Goal: Information Seeking & Learning: Check status

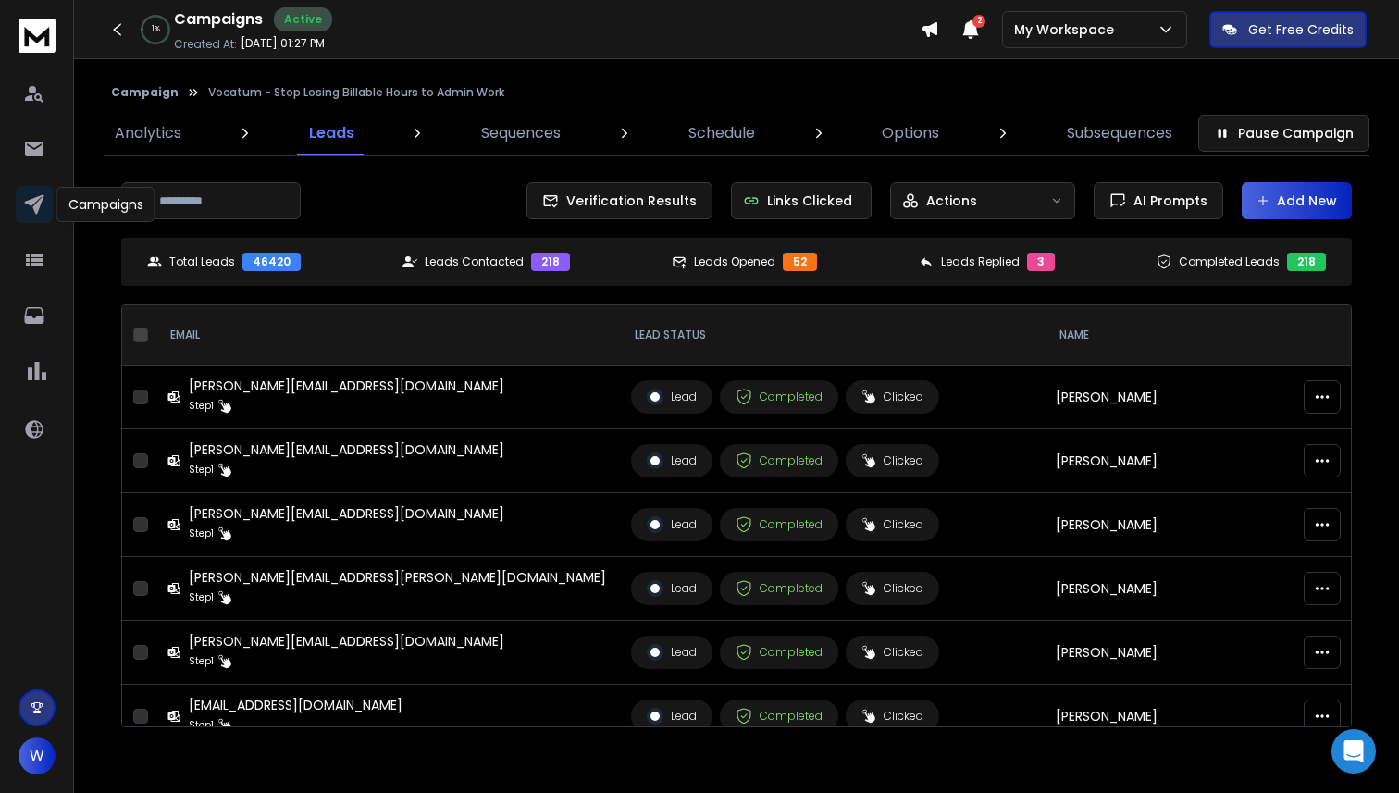
click at [34, 210] on icon at bounding box center [33, 203] width 19 height 19
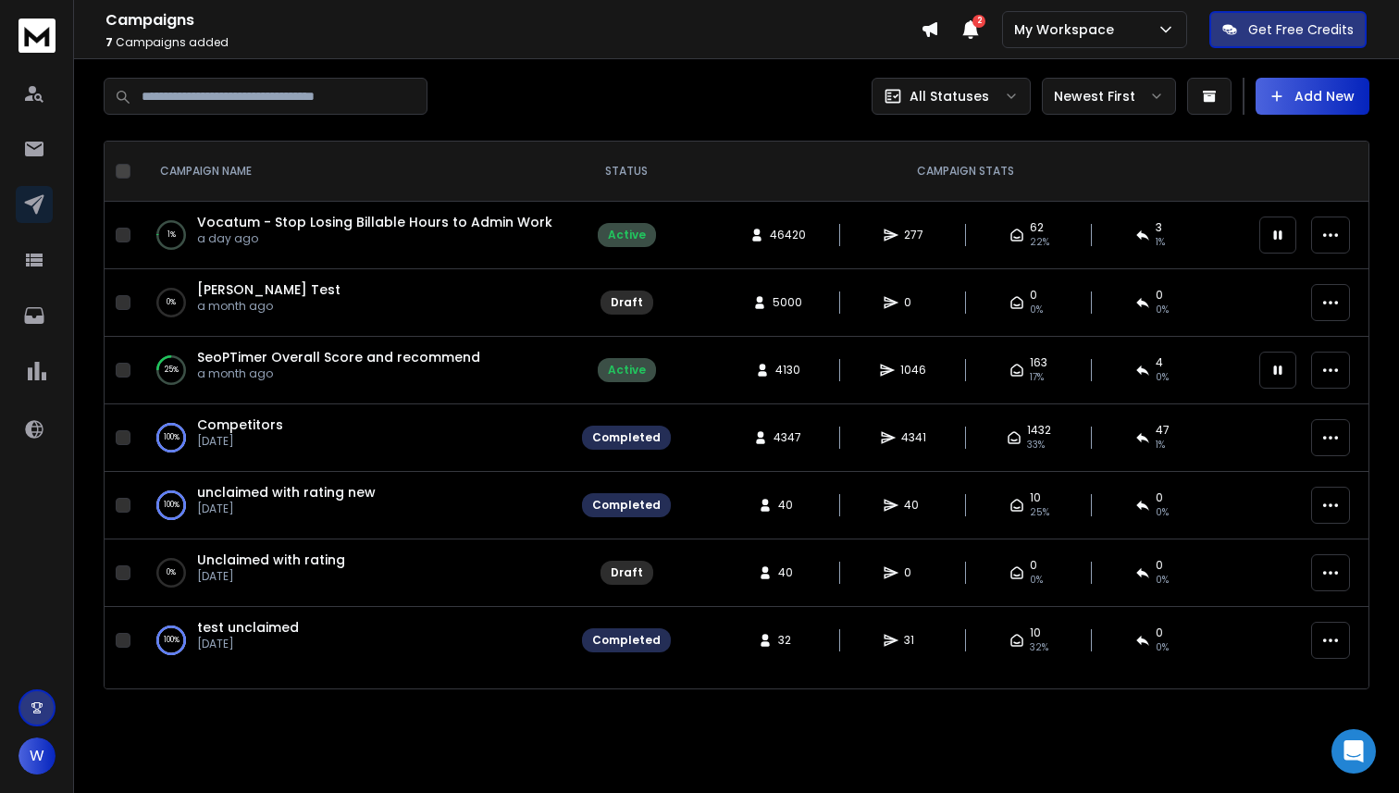
click at [483, 356] on div "25 % SeoPTimer Overall Score and recommend a month ago" at bounding box center [354, 370] width 396 height 44
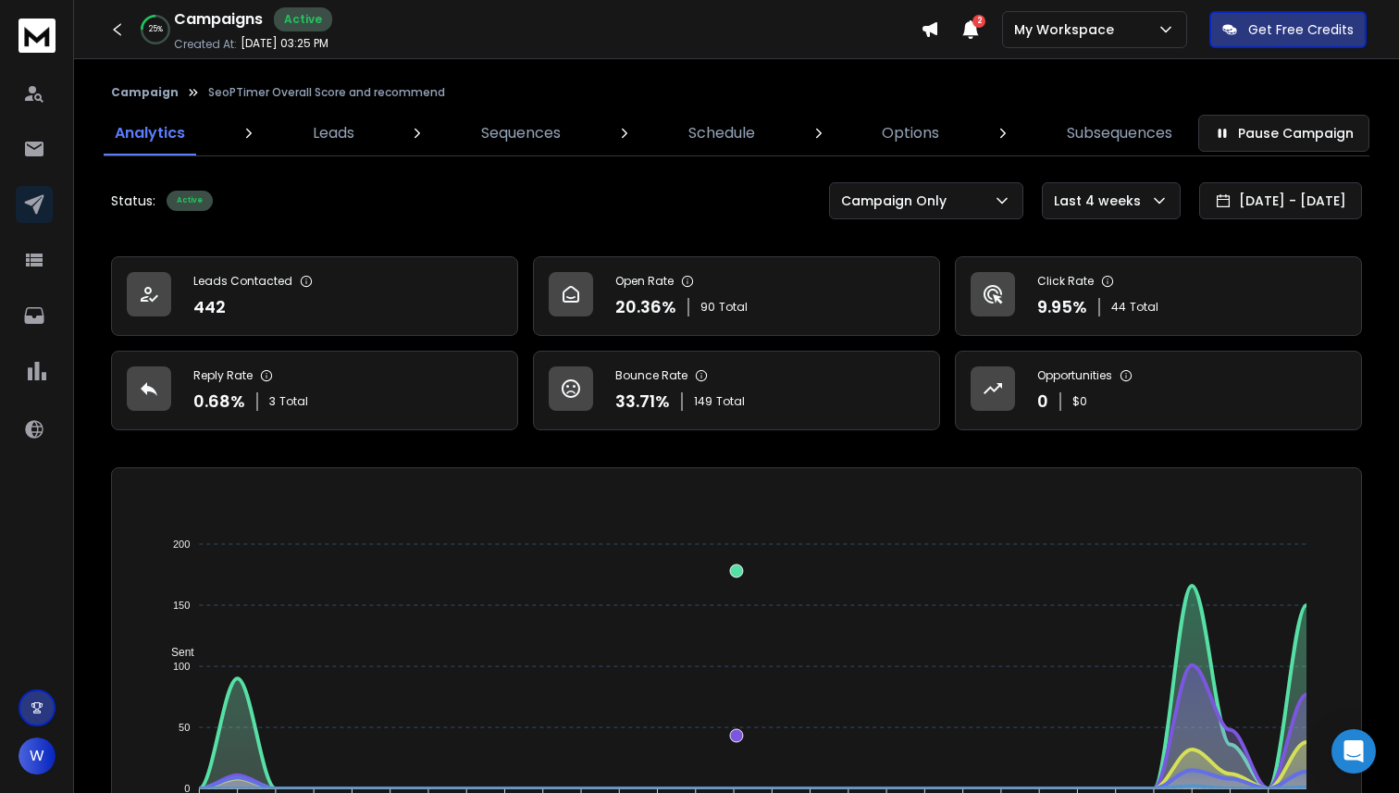
click at [281, 403] on span "Total" at bounding box center [293, 401] width 29 height 15
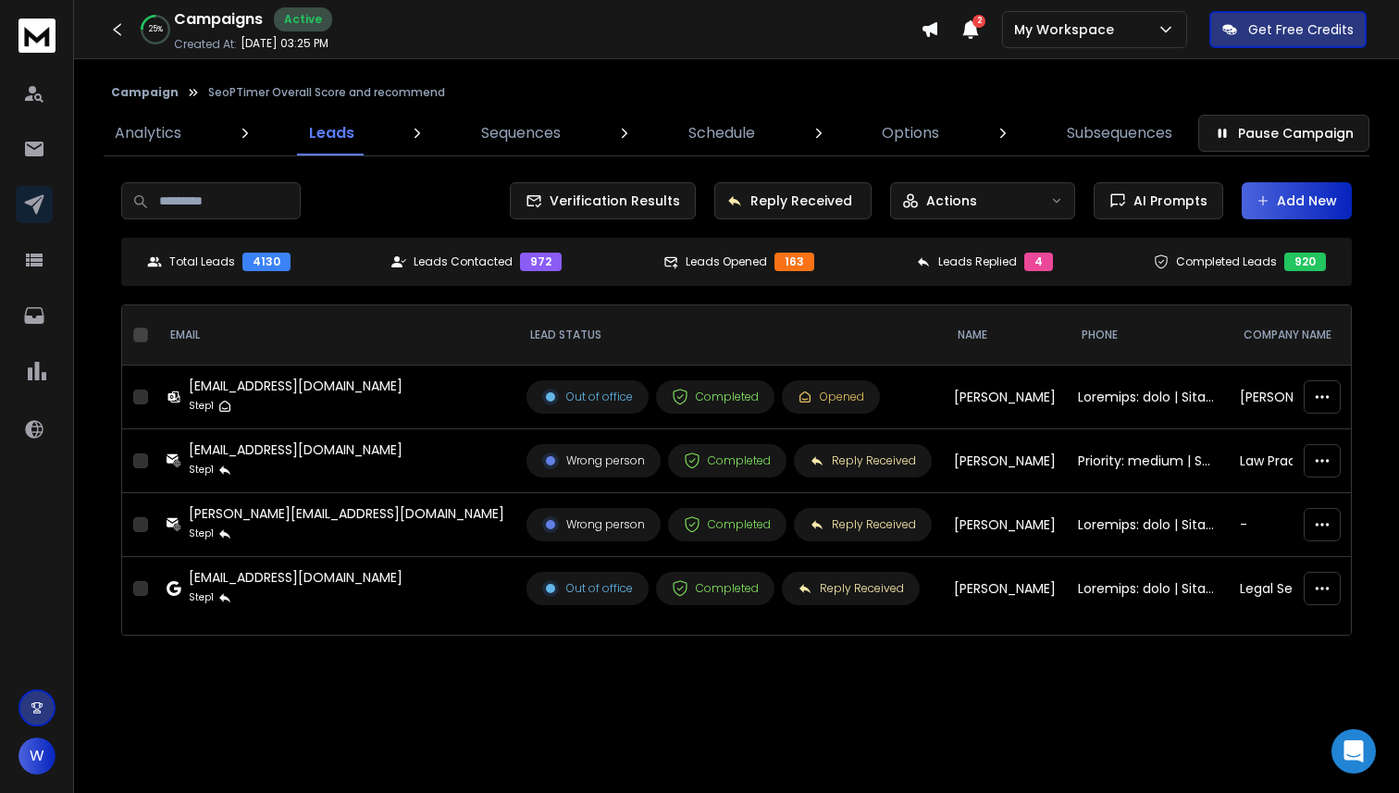
click at [798, 591] on div "Reply Received" at bounding box center [851, 588] width 106 height 15
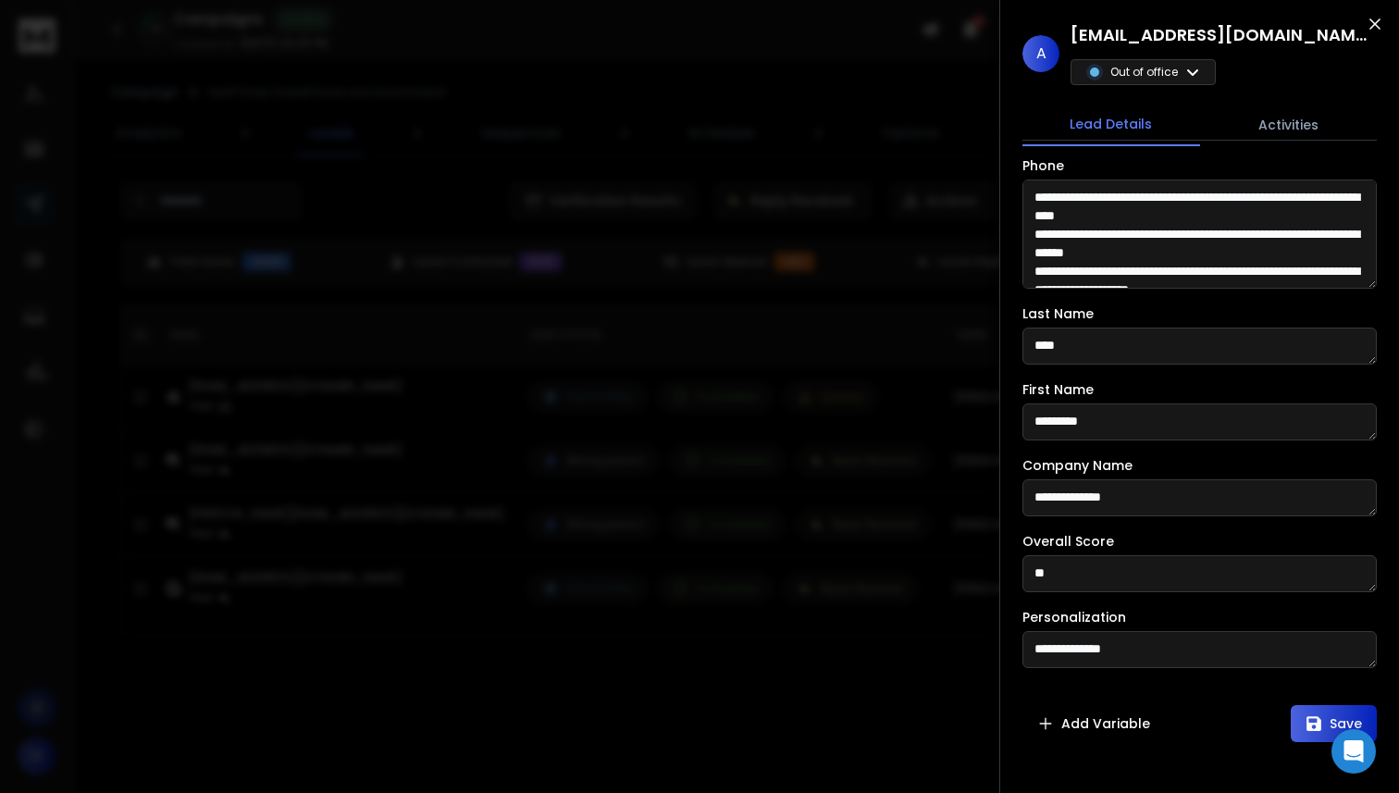
click at [1378, 23] on icon "button" at bounding box center [1375, 24] width 19 height 19
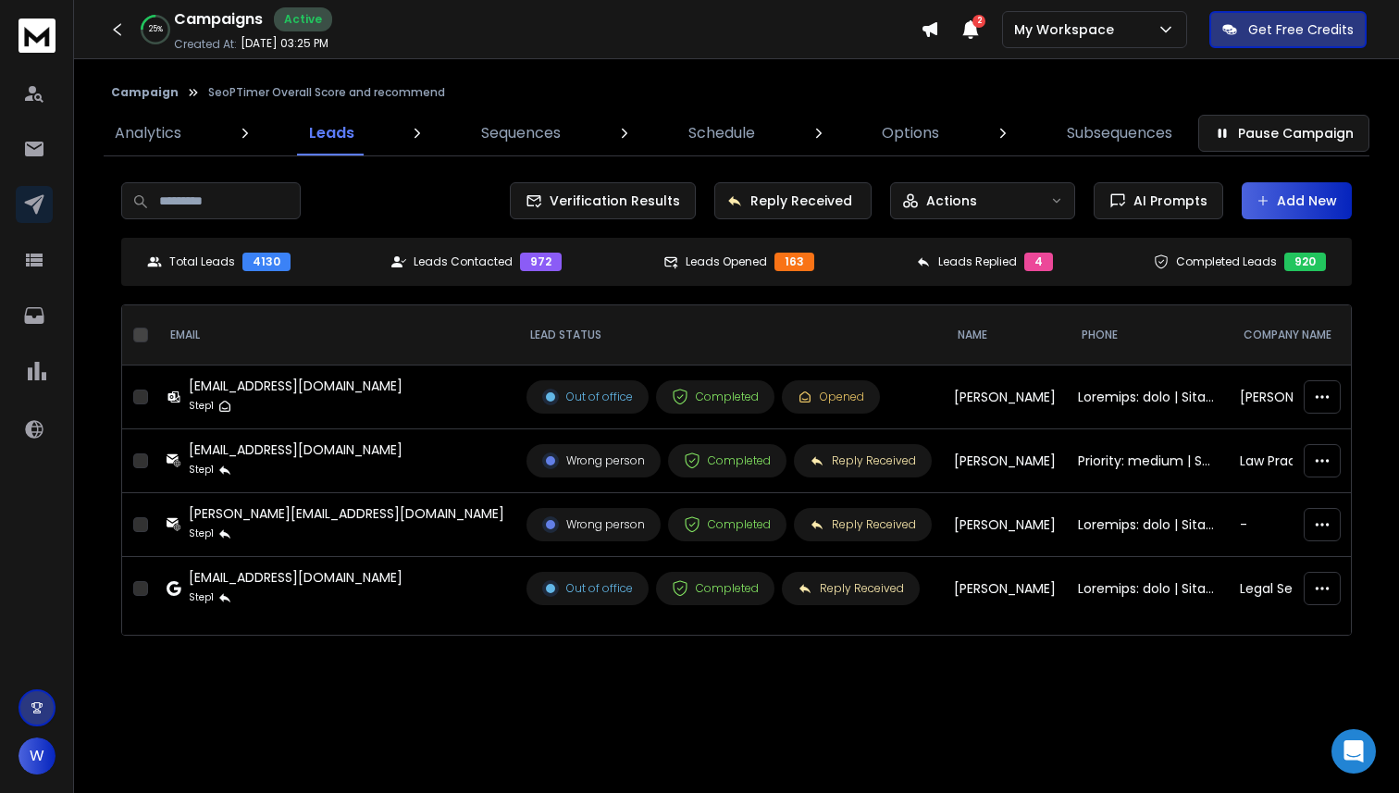
click at [1324, 589] on icon "button" at bounding box center [1321, 588] width 17 height 17
click at [1106, 696] on div "Your warmest leads are on your site – Turn visits into conversations Reach Out …" at bounding box center [699, 396] width 1399 height 793
click at [276, 580] on div "[EMAIL_ADDRESS][DOMAIN_NAME]" at bounding box center [296, 577] width 214 height 19
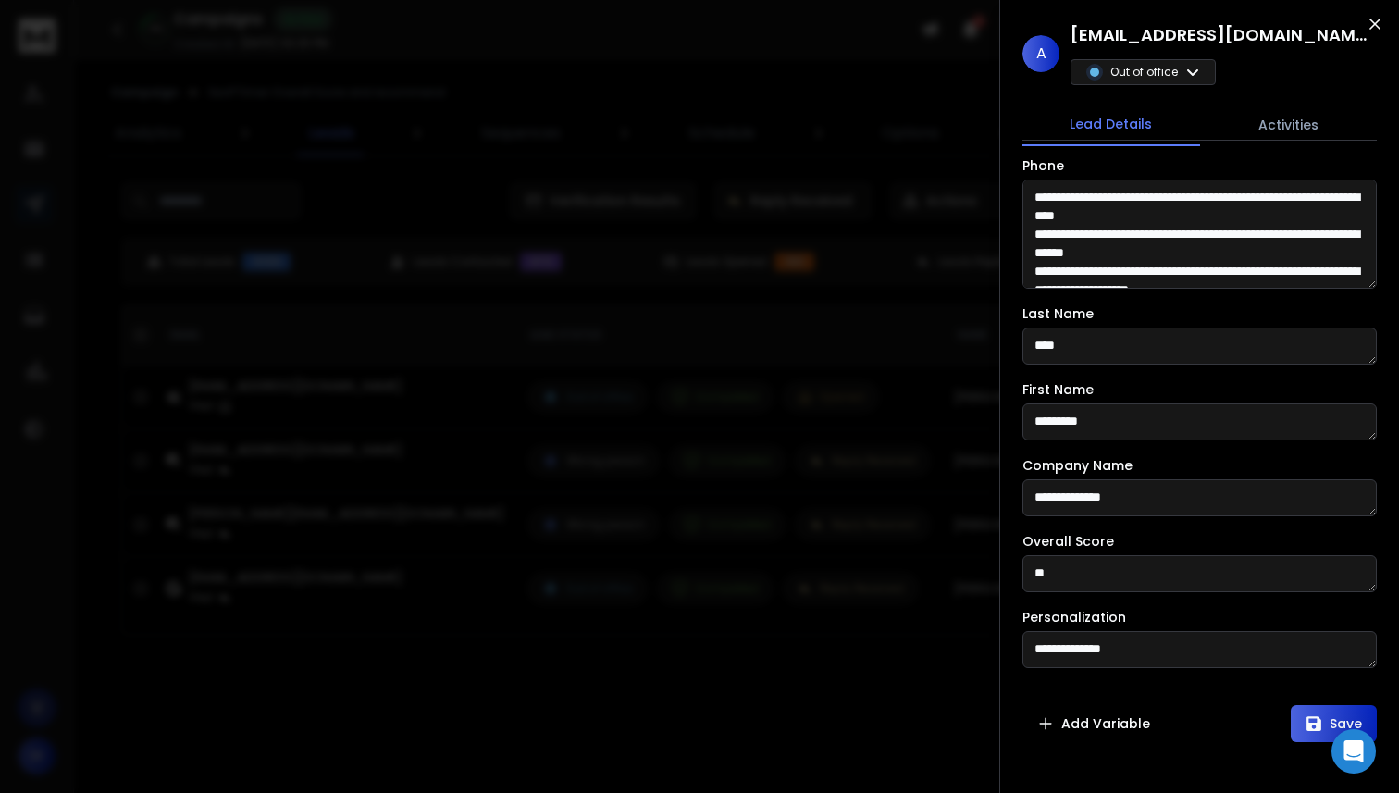
click at [1377, 25] on icon "button" at bounding box center [1375, 24] width 19 height 19
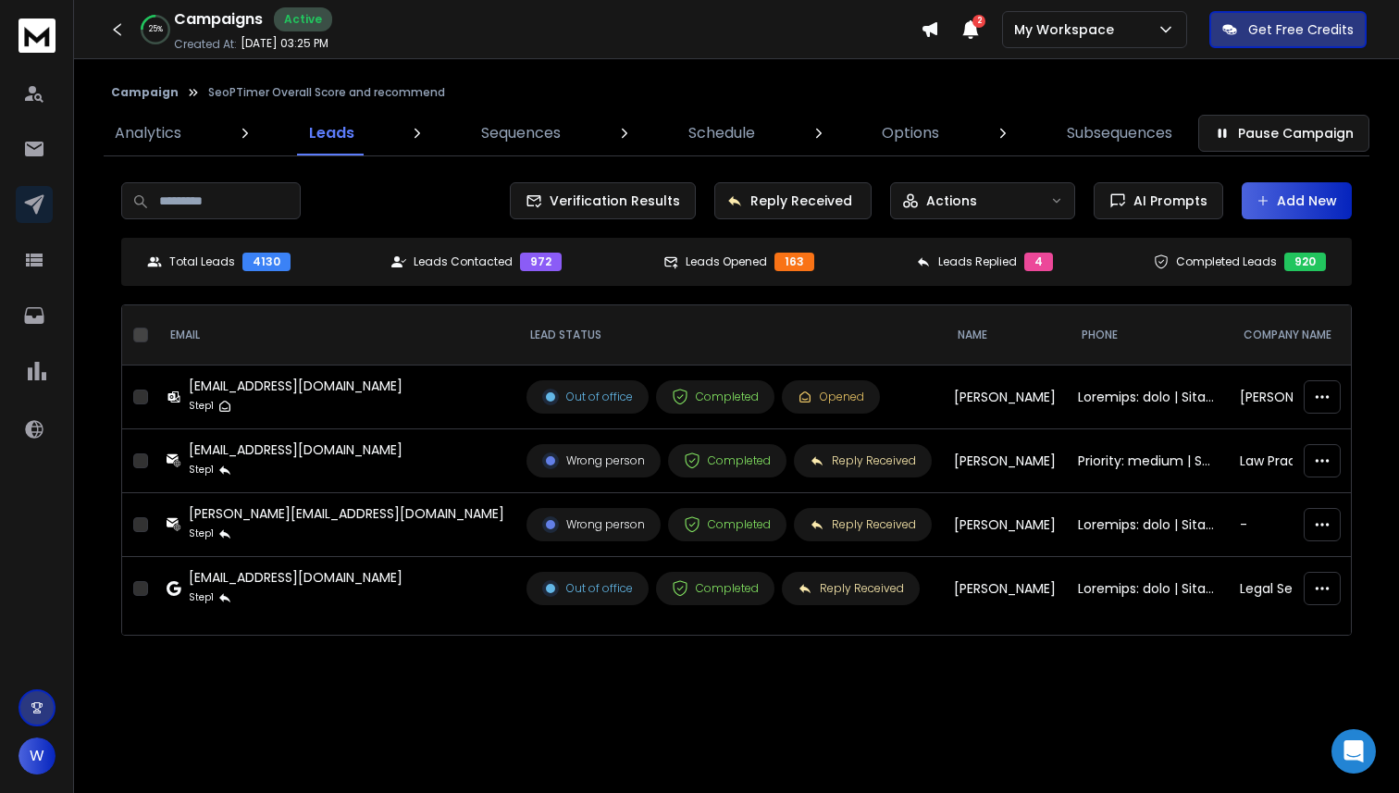
click at [233, 577] on div "[EMAIL_ADDRESS][DOMAIN_NAME]" at bounding box center [296, 577] width 214 height 19
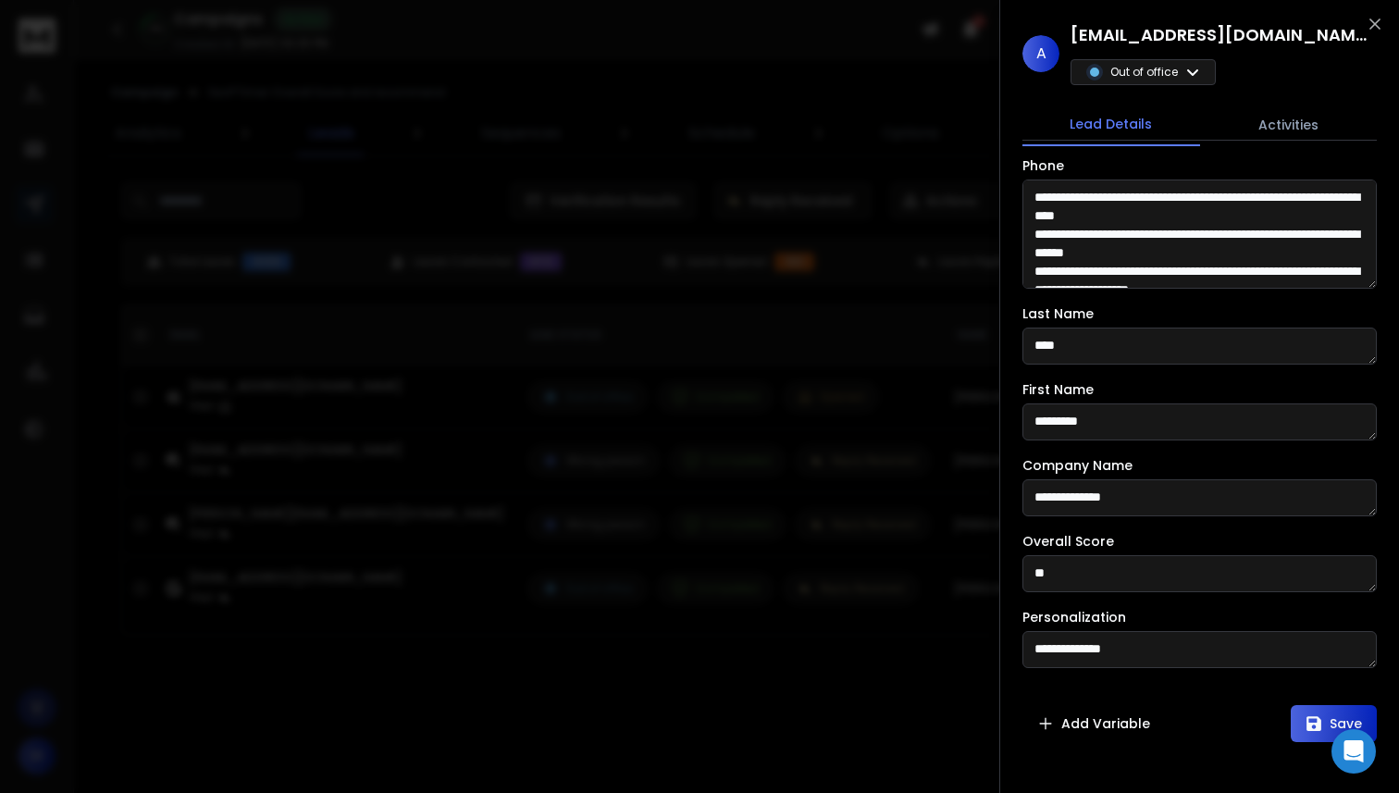
click at [1285, 127] on button "Activities" at bounding box center [1289, 125] width 178 height 41
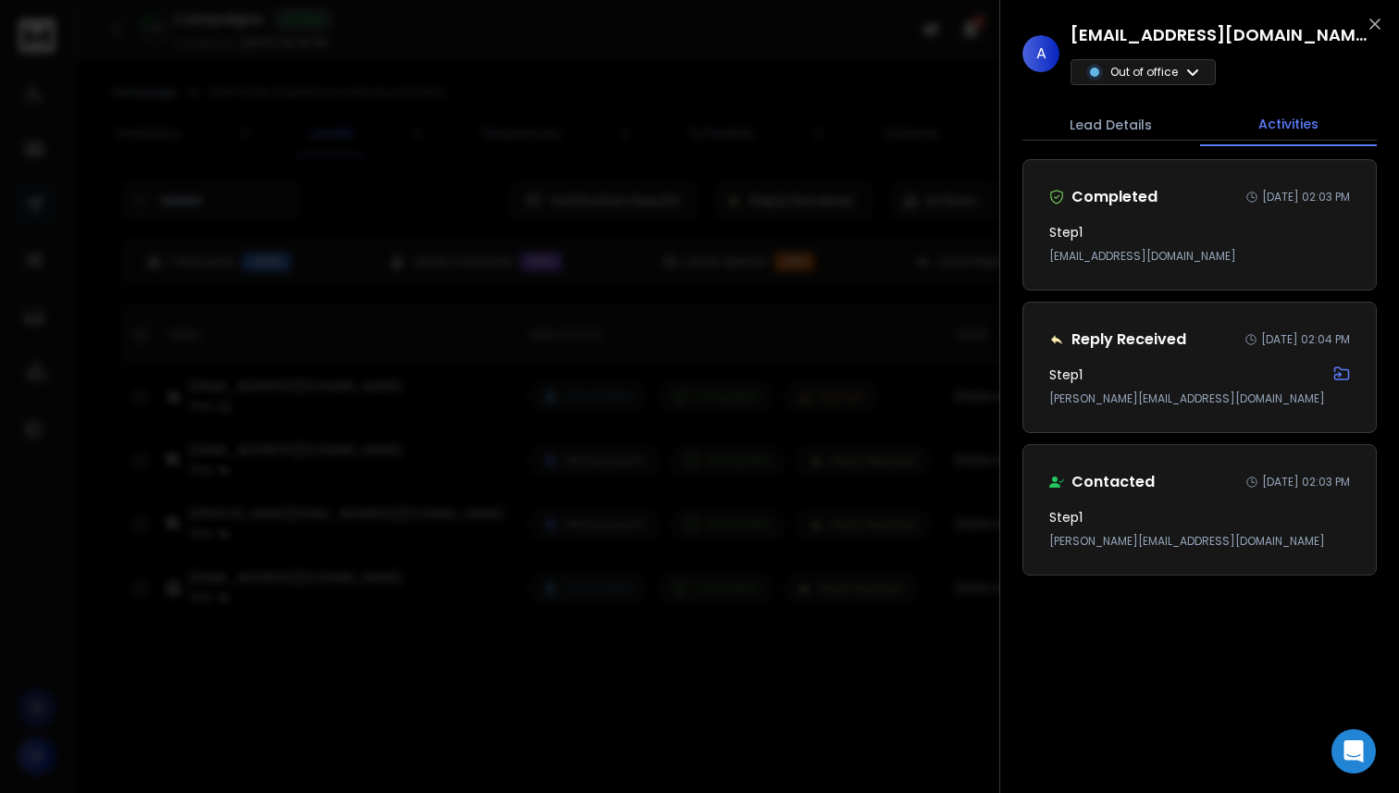
click at [1118, 354] on div "Reply Received [DATE] 02:04 PM" at bounding box center [1199, 344] width 301 height 30
click at [1337, 376] on icon at bounding box center [1342, 374] width 17 height 17
click at [1192, 71] on icon at bounding box center [1193, 72] width 15 height 15
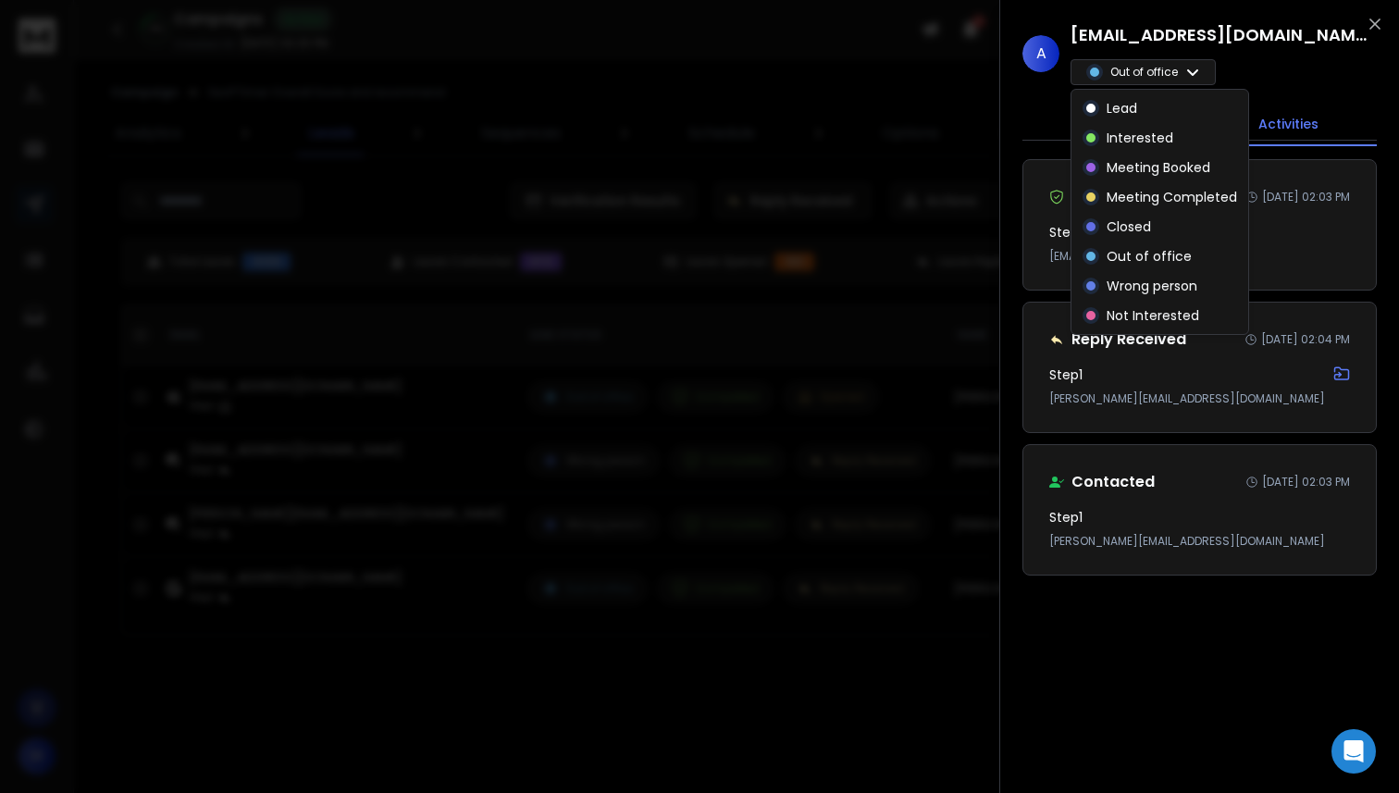
click at [1371, 20] on div at bounding box center [699, 396] width 1399 height 793
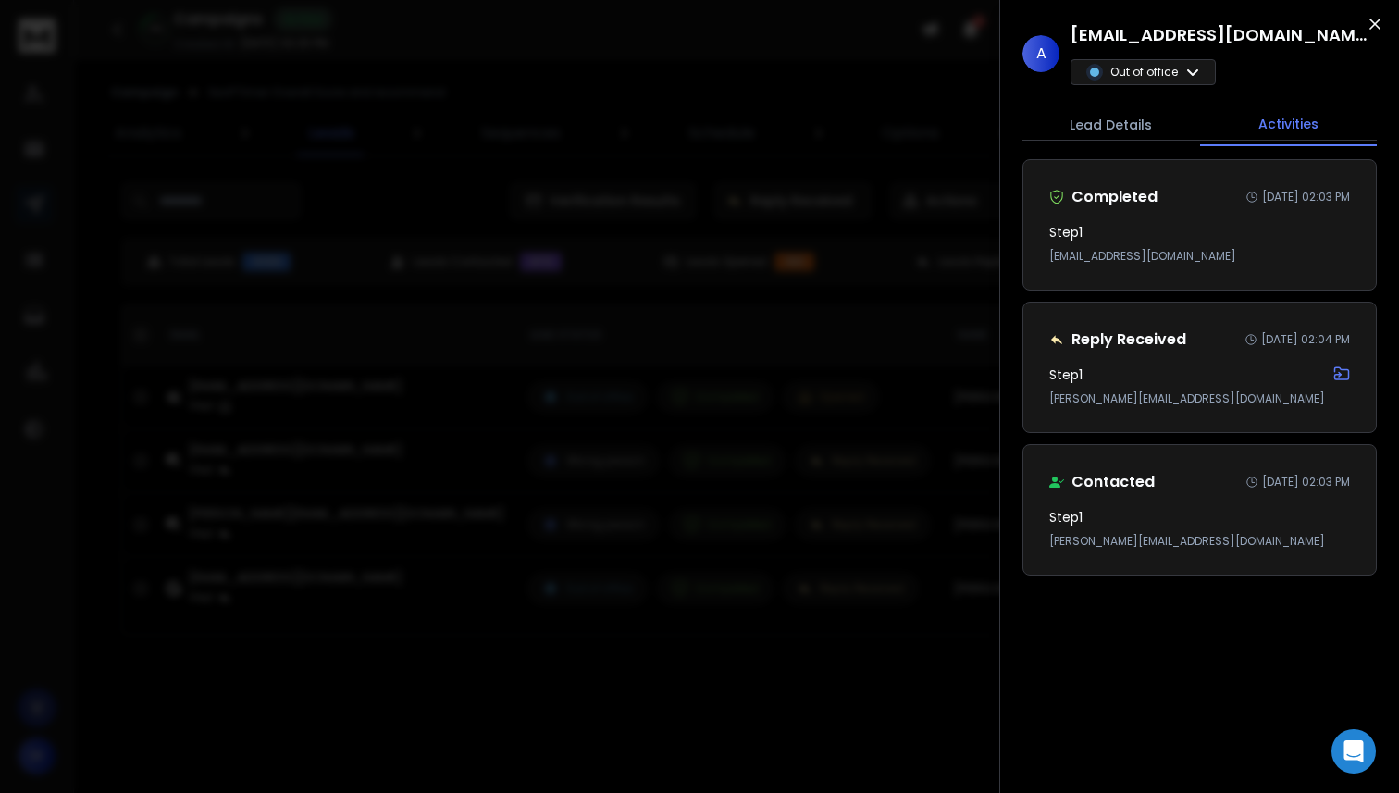
click at [1377, 26] on icon "button" at bounding box center [1375, 23] width 9 height 9
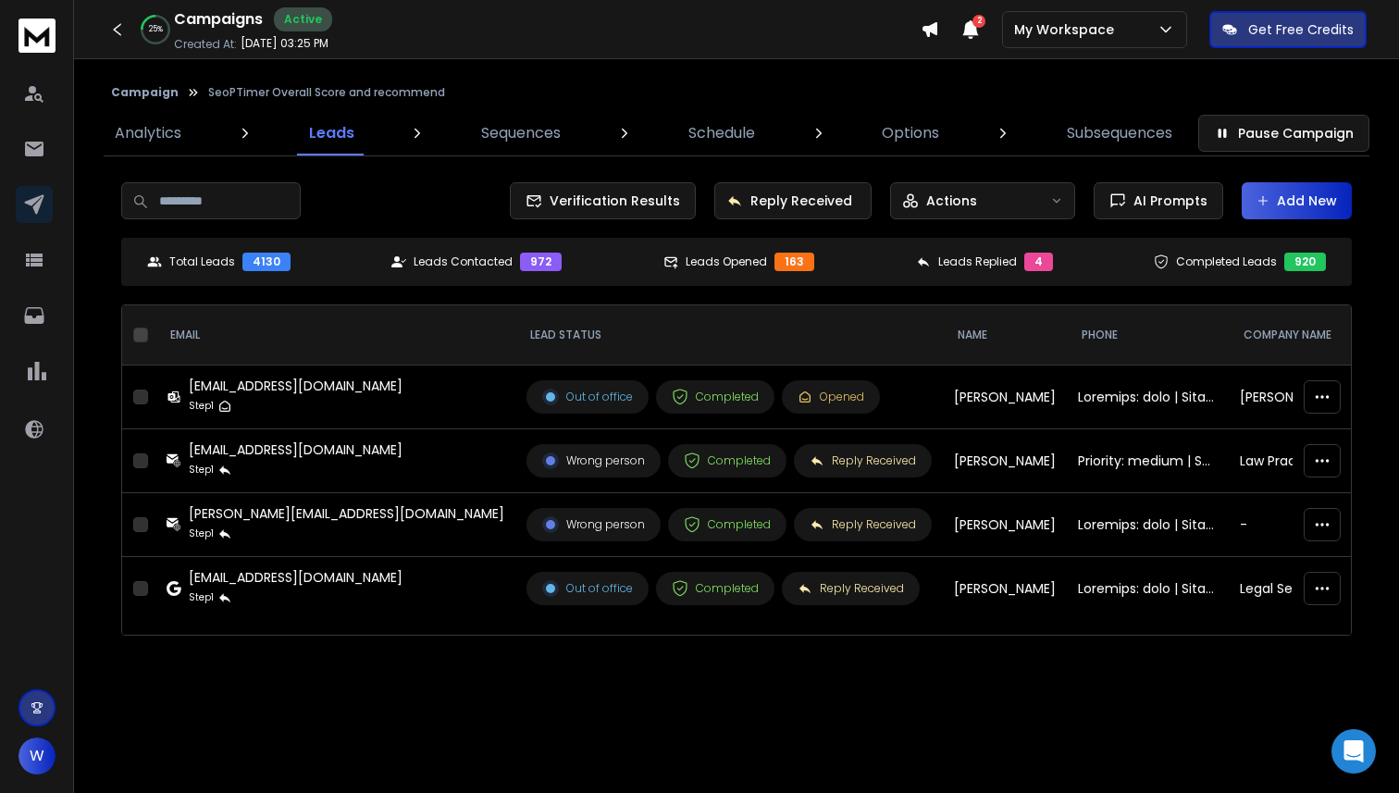
click at [1325, 524] on icon "button" at bounding box center [1321, 524] width 17 height 17
click at [1133, 647] on div "Your warmest leads are on your site – Turn visits into conversations Reach Out …" at bounding box center [699, 396] width 1399 height 793
click at [226, 579] on div "[EMAIL_ADDRESS][DOMAIN_NAME]" at bounding box center [296, 577] width 214 height 19
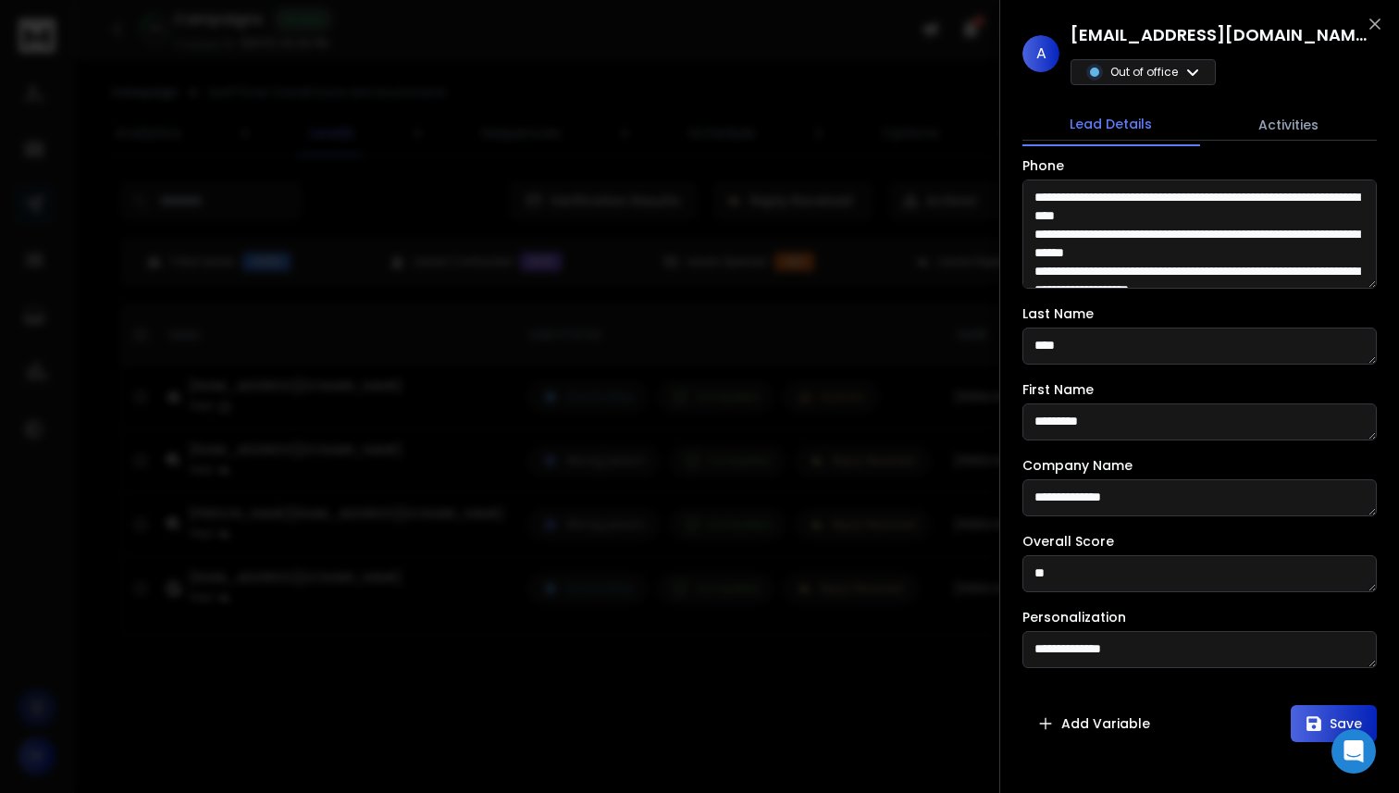
click at [1280, 118] on button "Activities" at bounding box center [1289, 125] width 178 height 41
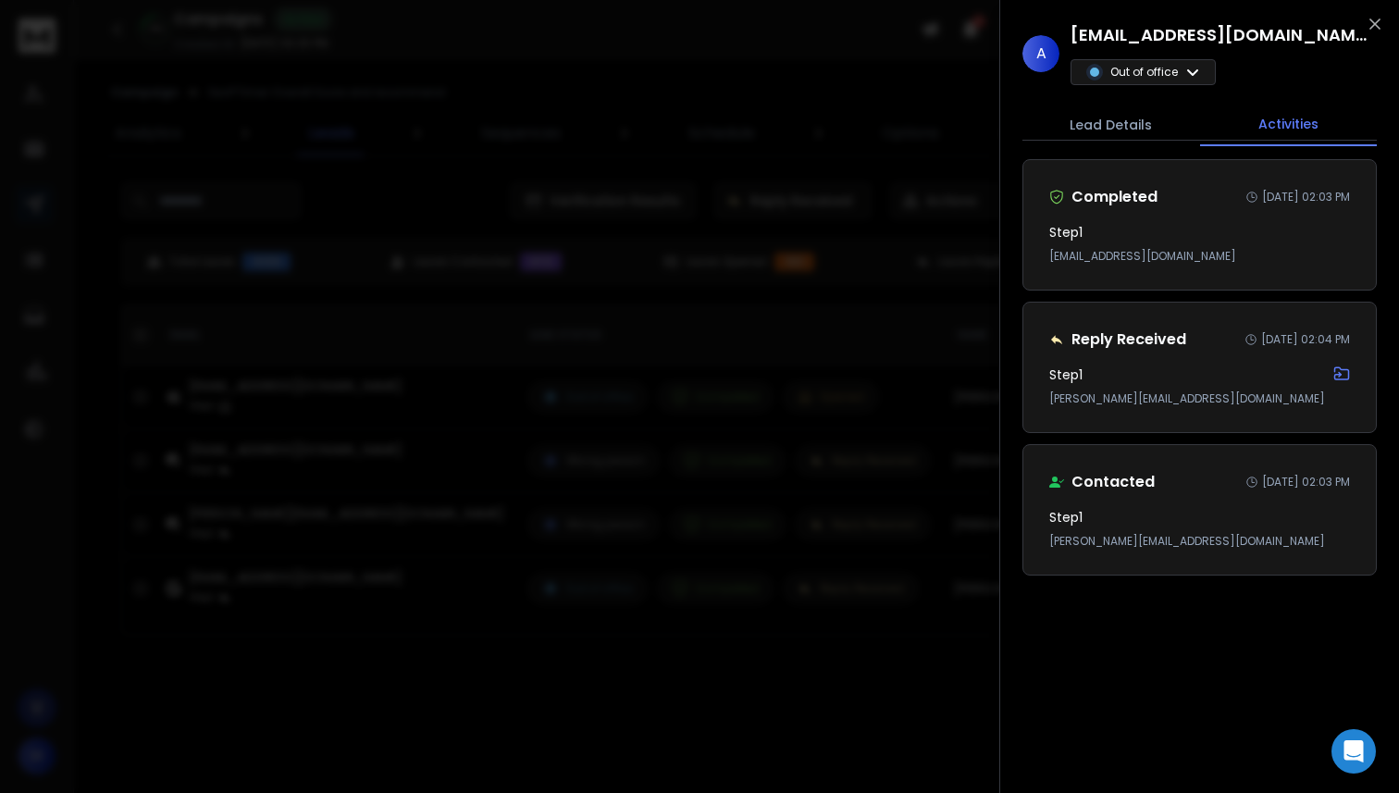
click at [1271, 217] on div "Completed [DATE] 02:03 PM Step 1 [EMAIL_ADDRESS][DOMAIN_NAME]" at bounding box center [1199, 225] width 301 height 78
click at [1159, 231] on div "Step 1" at bounding box center [1199, 232] width 301 height 19
click at [1369, 21] on icon "button" at bounding box center [1375, 24] width 19 height 19
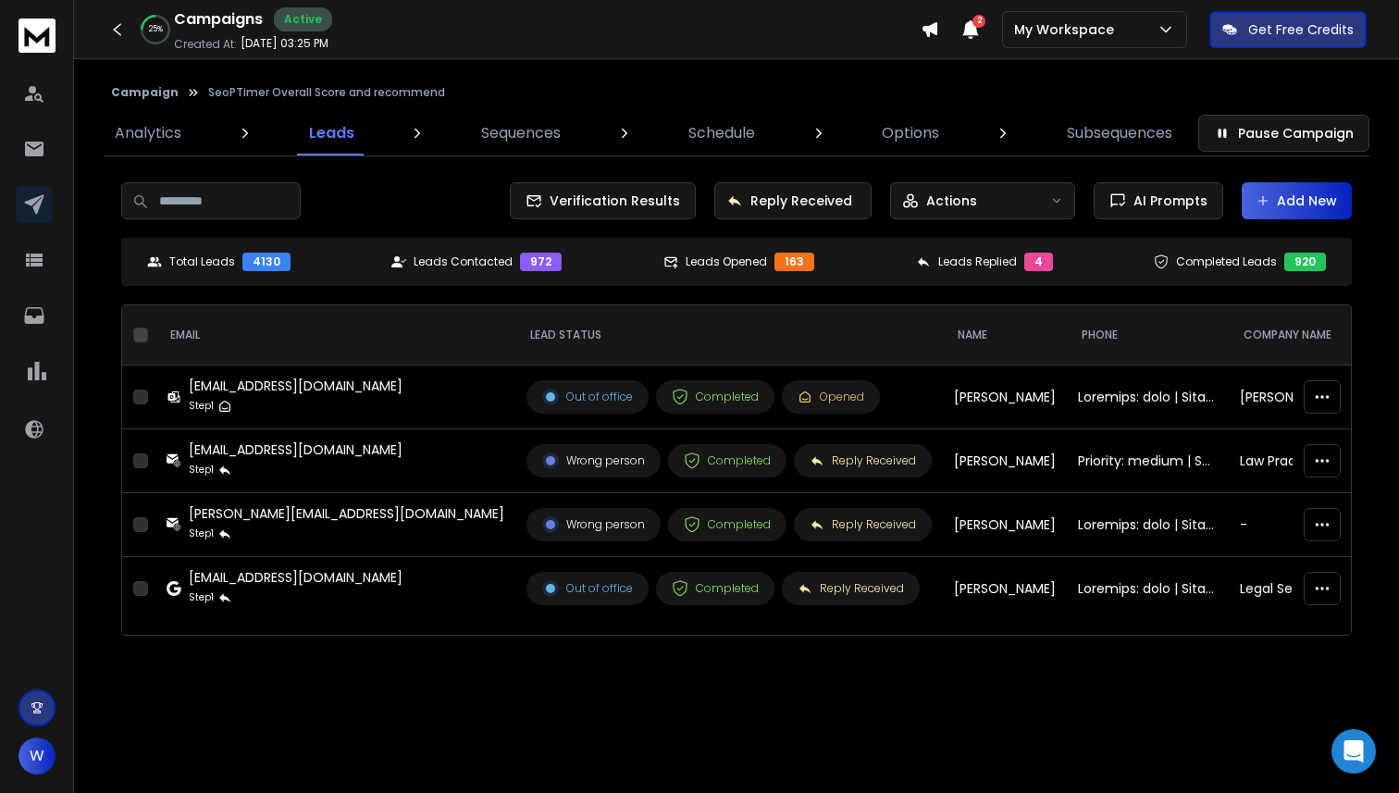
click at [943, 530] on td "[PERSON_NAME]" at bounding box center [1005, 525] width 124 height 64
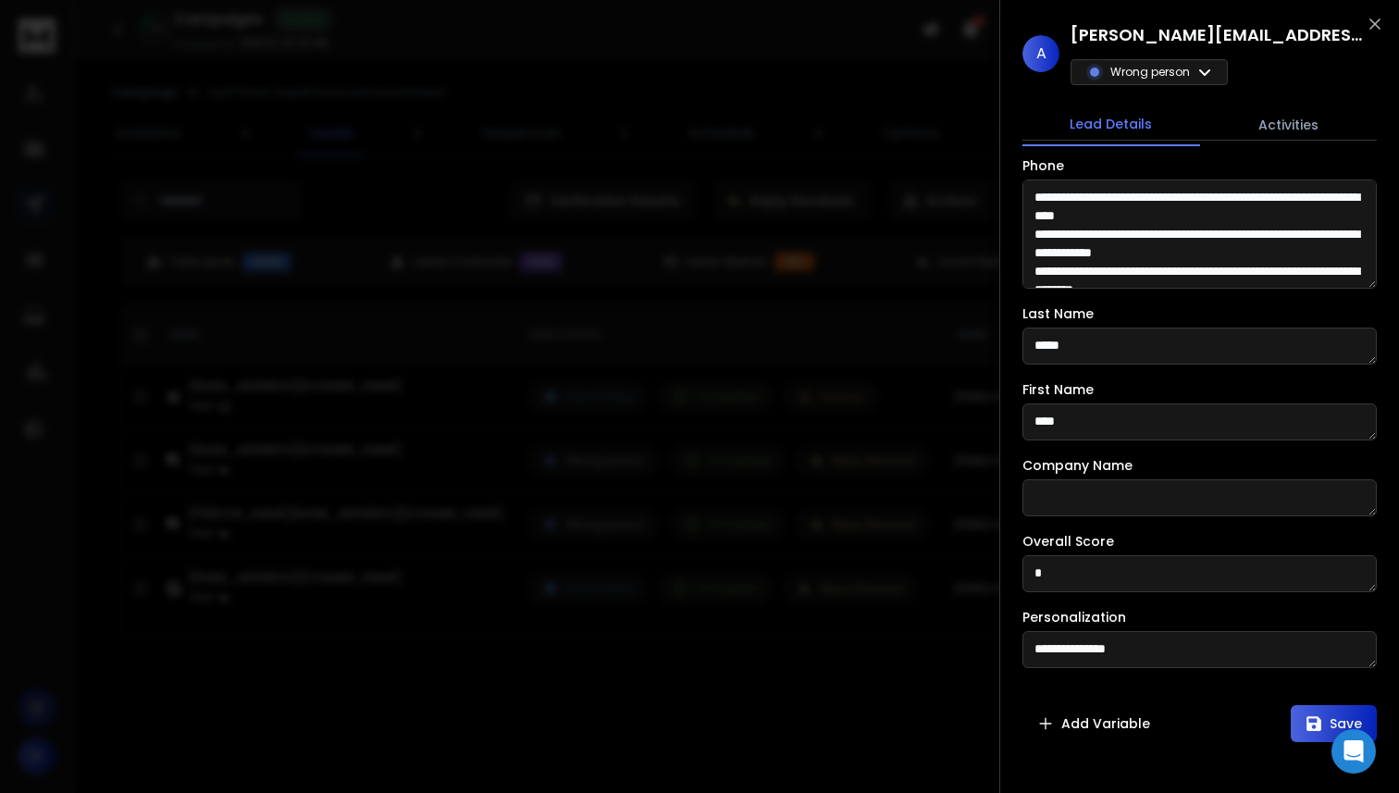
click at [1301, 125] on button "Activities" at bounding box center [1289, 125] width 178 height 41
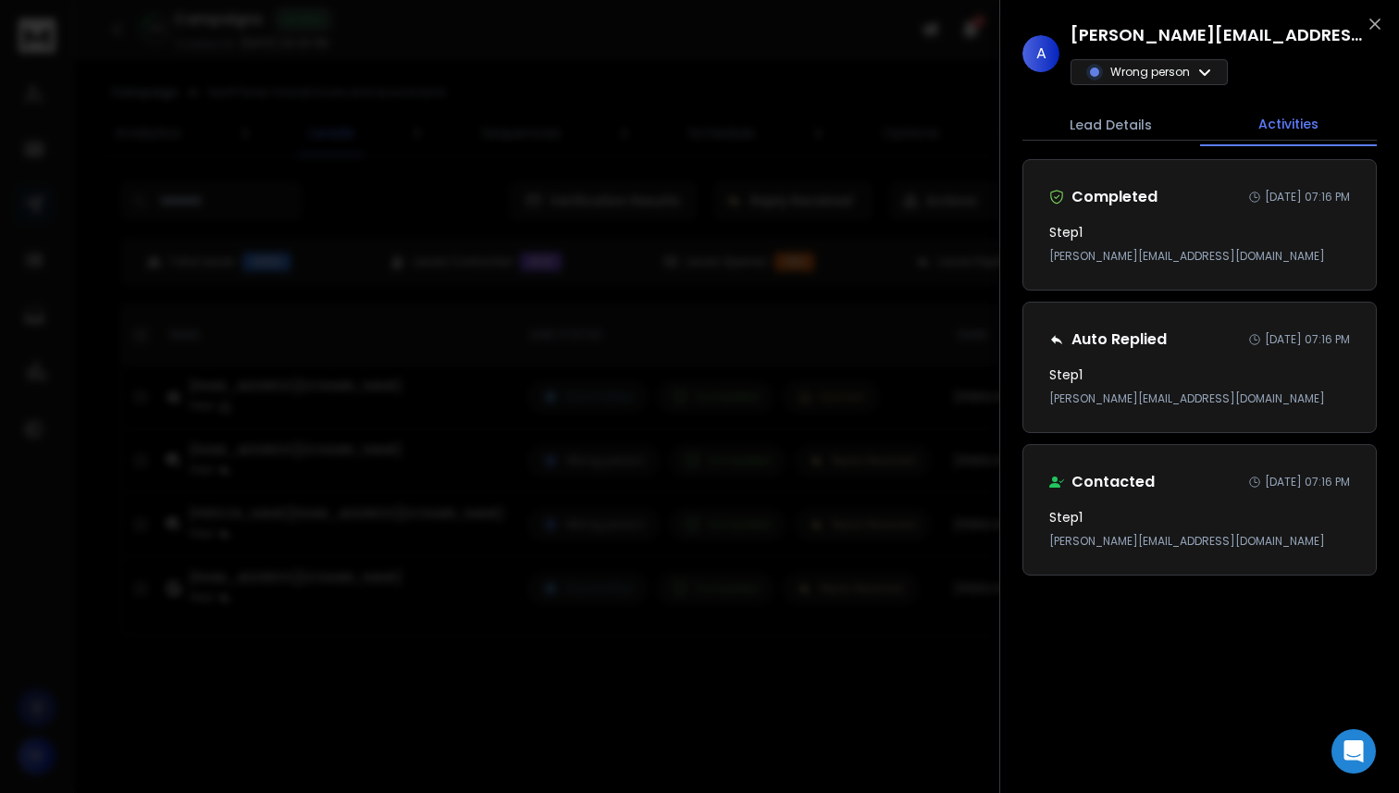
click at [1191, 498] on div "Contacted [DATE] 07:16 PM" at bounding box center [1199, 486] width 301 height 30
click at [1226, 354] on div "Auto Replied [DATE] 07:16 PM" at bounding box center [1199, 344] width 301 height 30
click at [1173, 379] on div "Step 1" at bounding box center [1199, 375] width 301 height 19
click at [1149, 403] on p "[PERSON_NAME][EMAIL_ADDRESS][DOMAIN_NAME]" at bounding box center [1199, 398] width 301 height 15
click at [1132, 265] on div "Completed [DATE] 07:16 PM Step 1 [PERSON_NAME][EMAIL_ADDRESS][DOMAIN_NAME]" at bounding box center [1200, 224] width 354 height 131
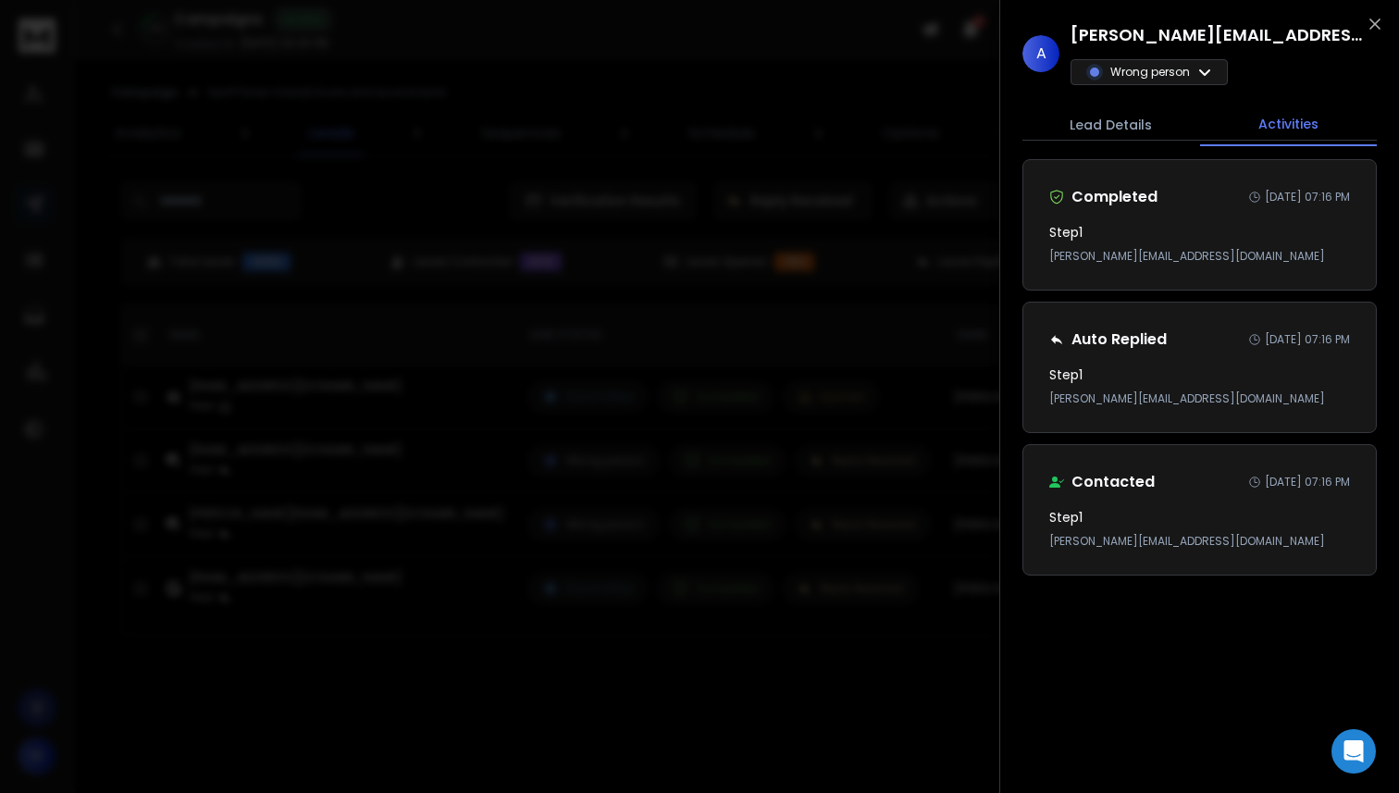
click at [1269, 204] on p "[DATE] 07:16 PM" at bounding box center [1307, 197] width 85 height 15
click at [1117, 130] on button "Lead Details" at bounding box center [1112, 125] width 178 height 41
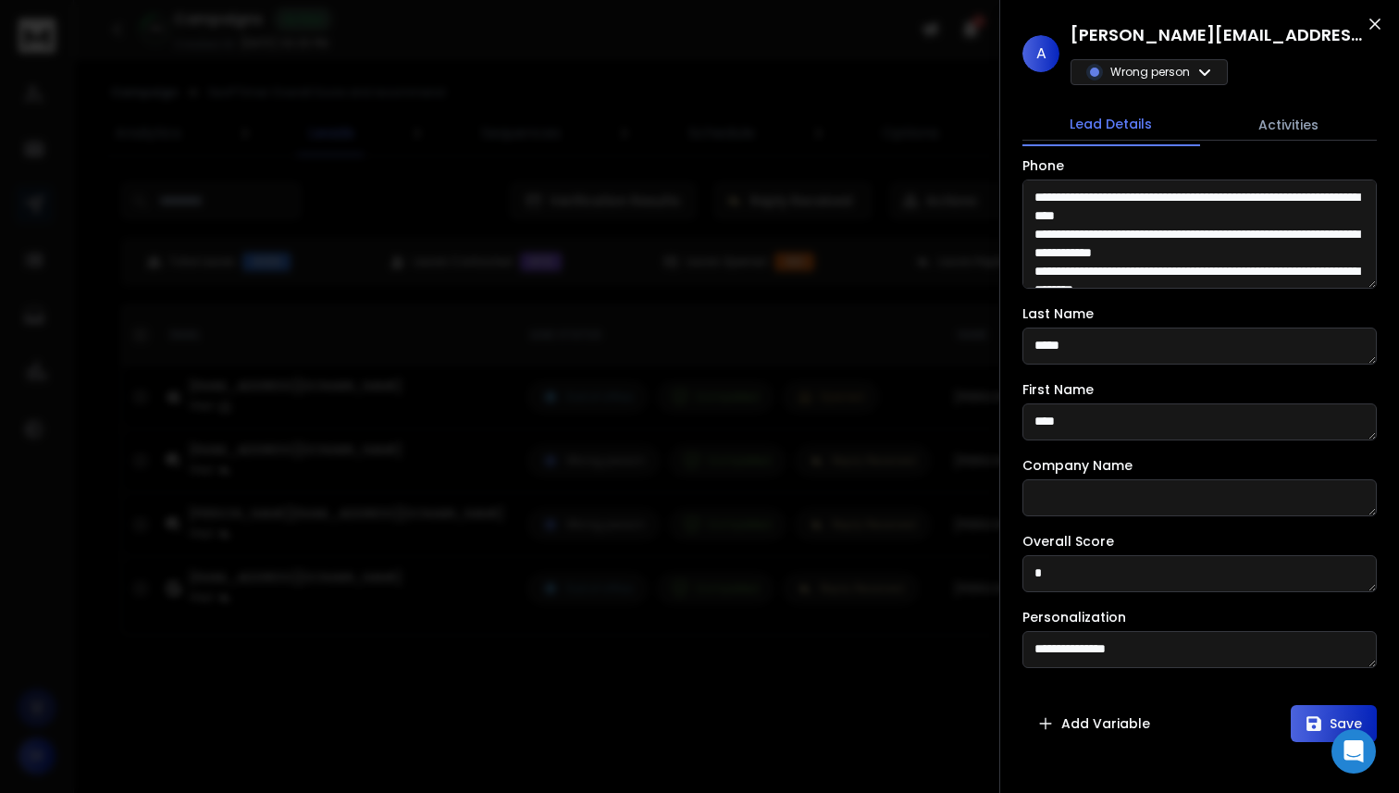
click at [1377, 26] on icon "button" at bounding box center [1375, 23] width 9 height 9
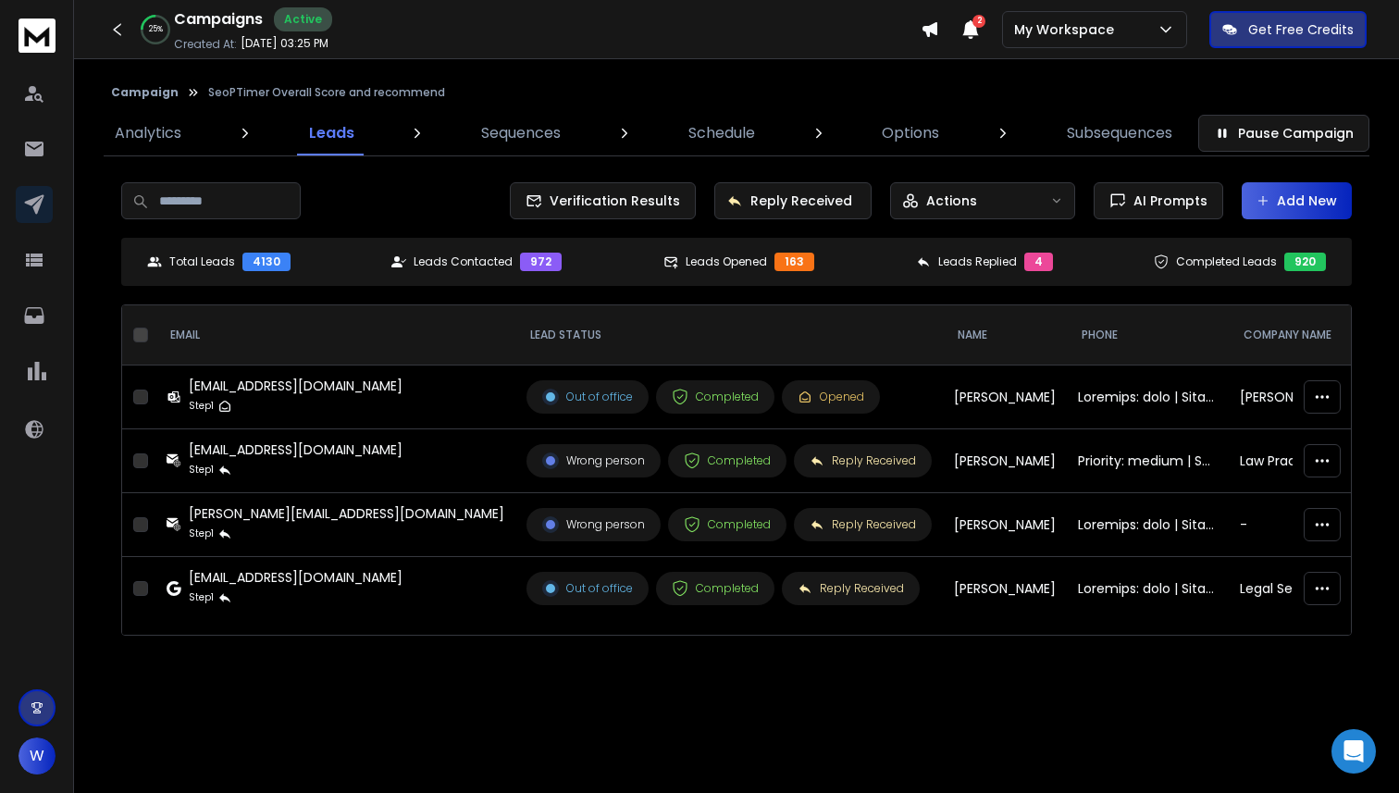
click at [1208, 263] on p "Completed Leads" at bounding box center [1226, 261] width 101 height 15
click at [37, 205] on icon at bounding box center [33, 203] width 19 height 19
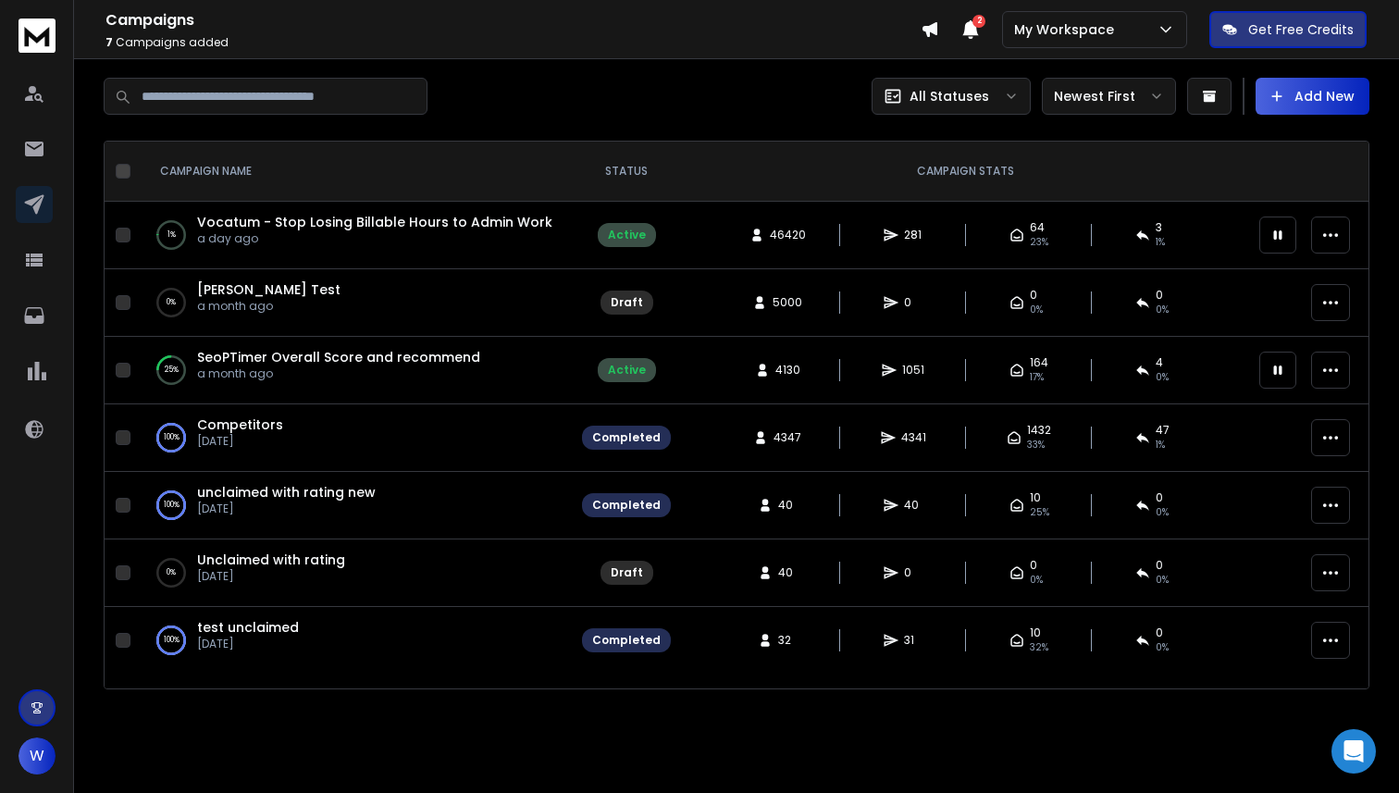
click at [471, 230] on span "Vocatum - Stop Losing Billable Hours to Admin Work" at bounding box center [374, 222] width 355 height 19
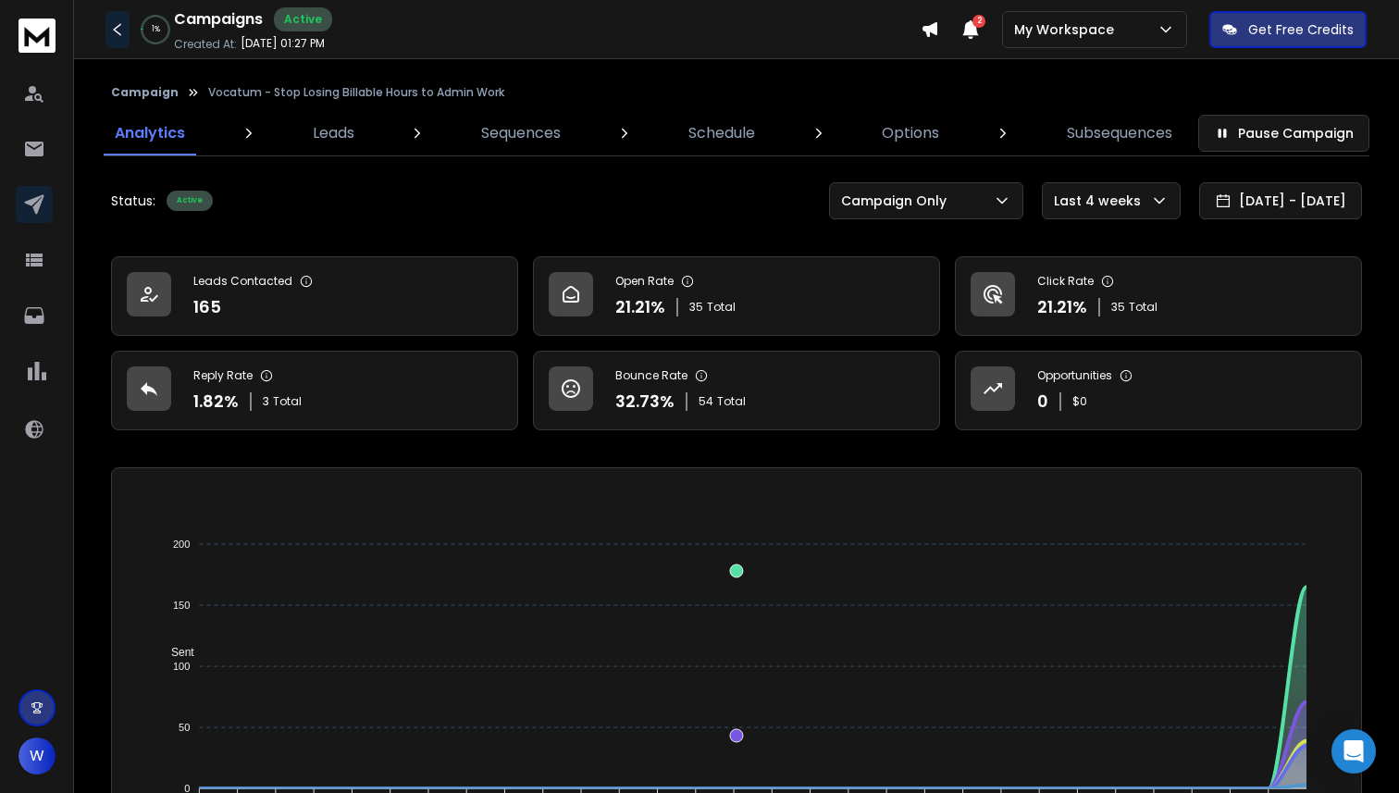
click at [116, 31] on icon at bounding box center [117, 29] width 17 height 17
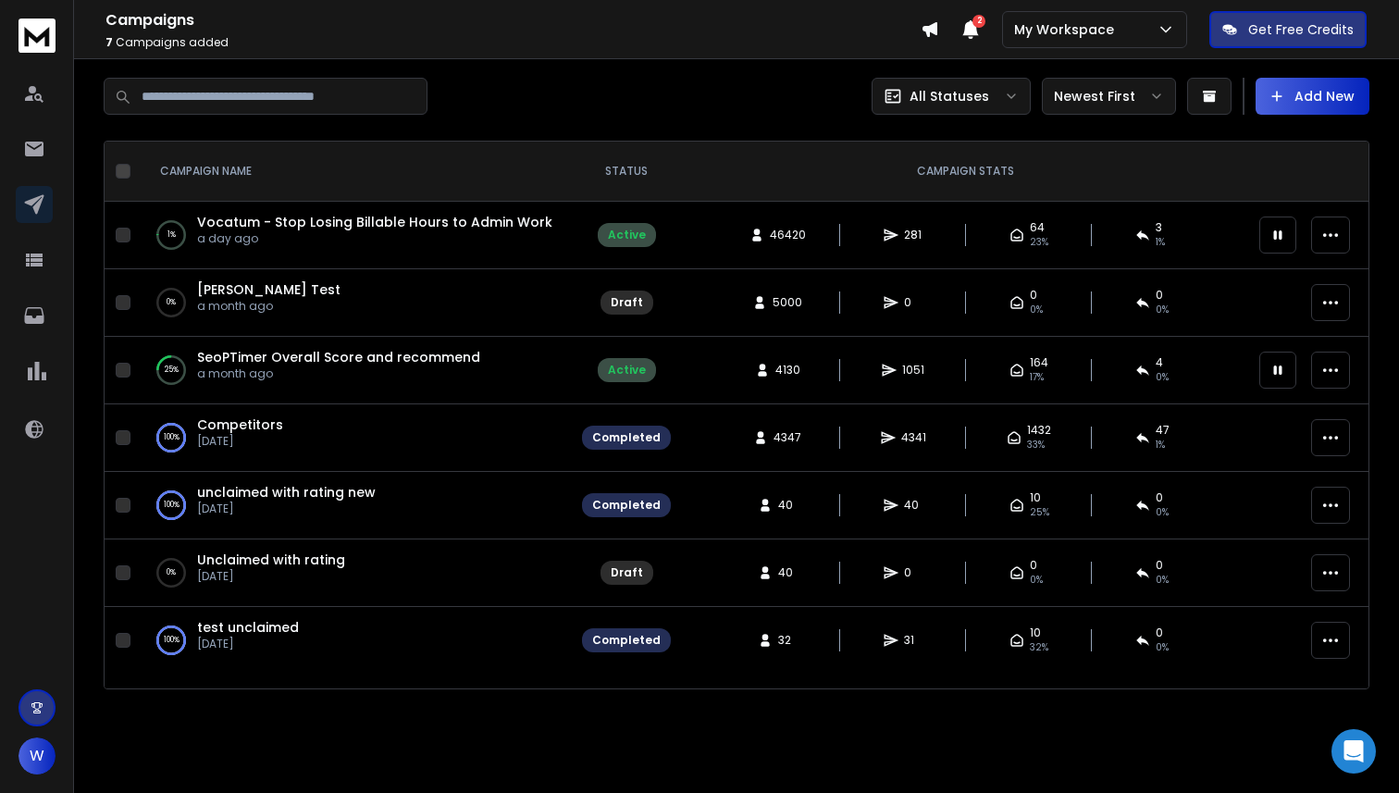
click at [422, 370] on p "a month ago" at bounding box center [338, 373] width 283 height 15
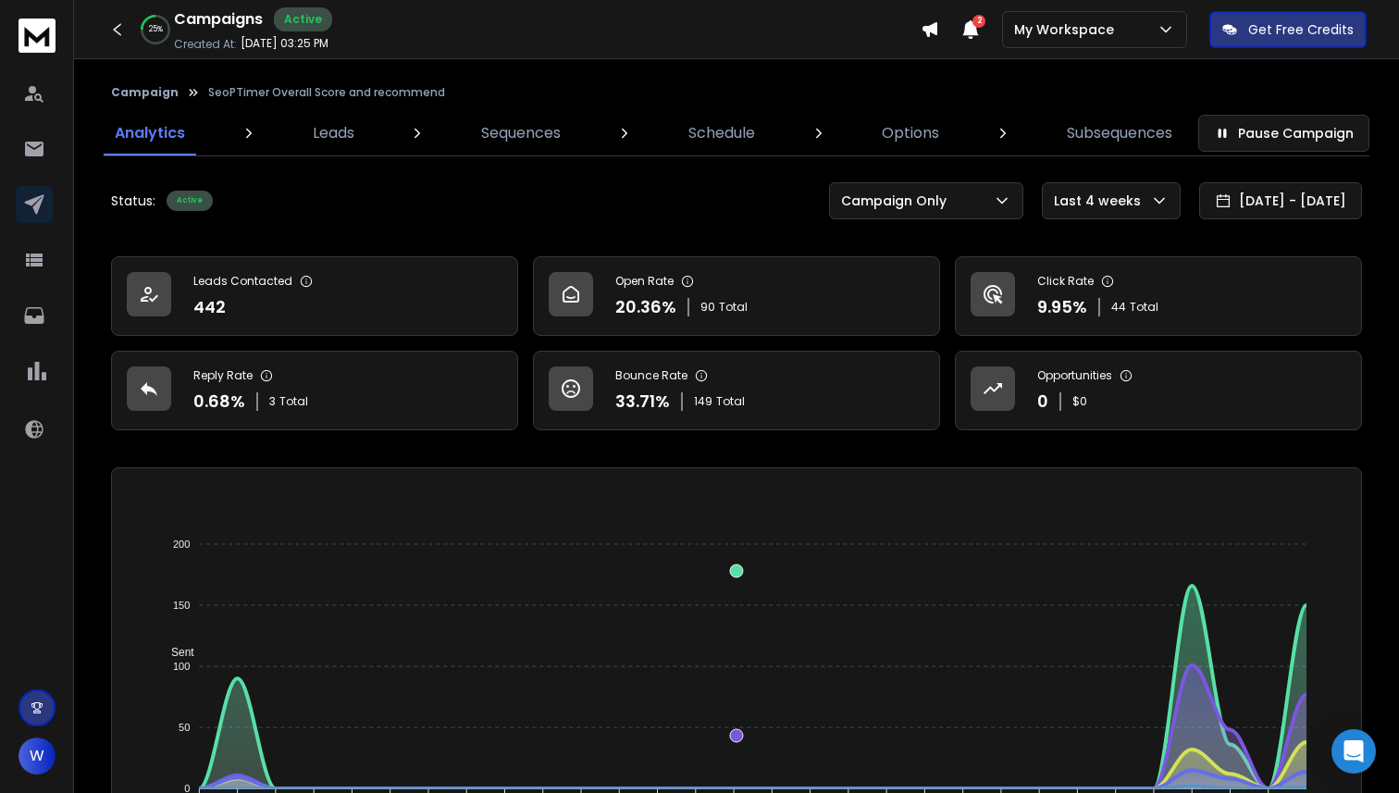
click at [279, 400] on span "Total" at bounding box center [293, 401] width 29 height 15
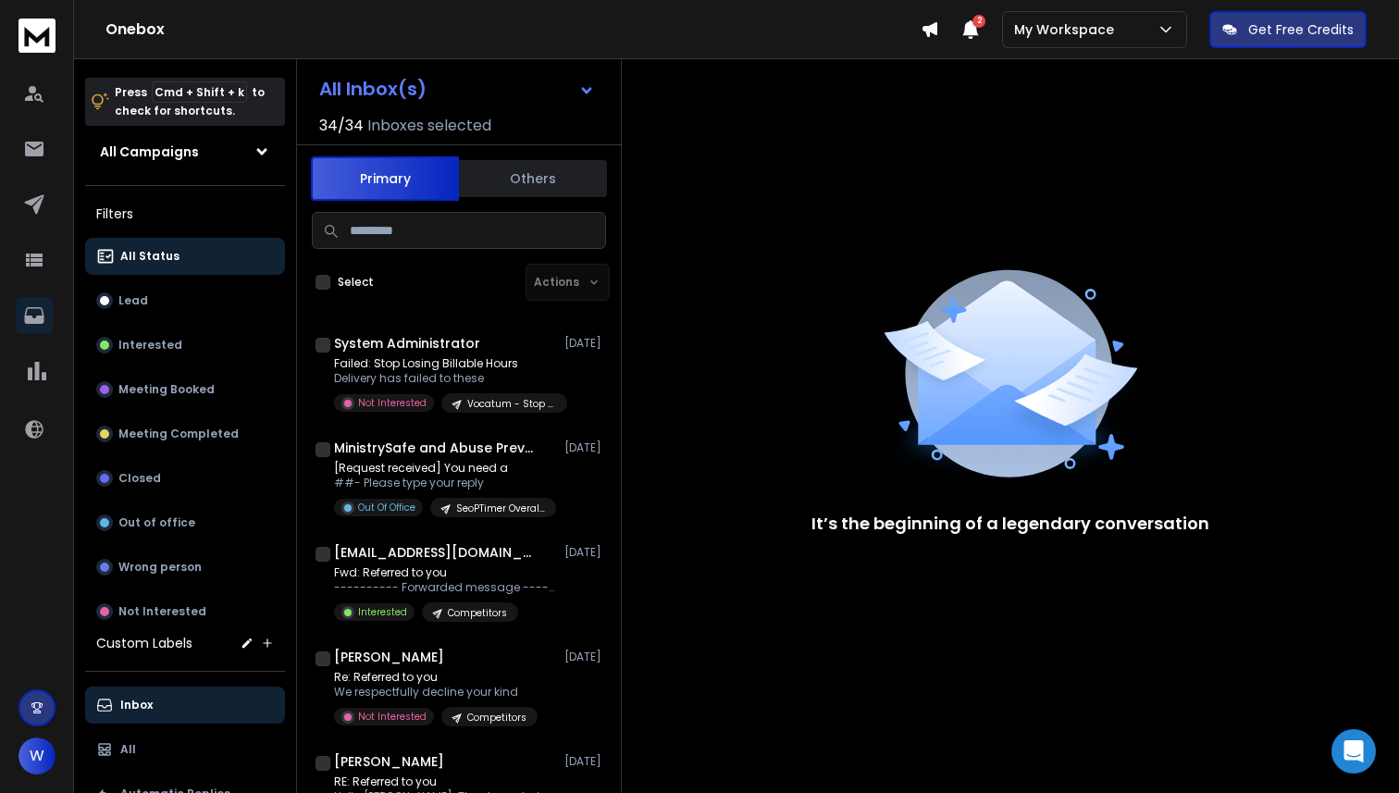
click at [519, 183] on button "Others" at bounding box center [533, 178] width 148 height 41
